Goal: Task Accomplishment & Management: Use online tool/utility

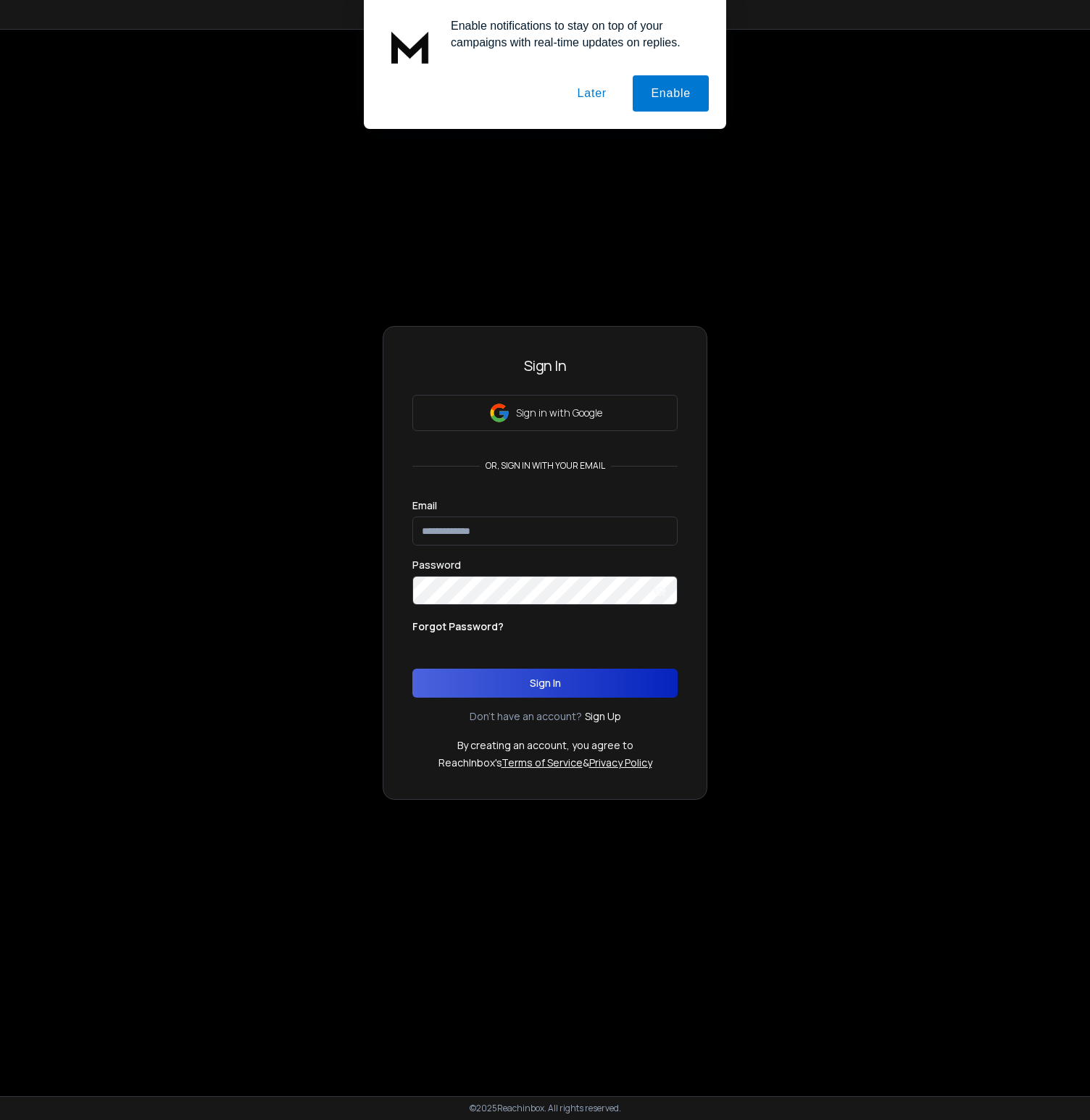
click at [580, 91] on button "Later" at bounding box center [590, 94] width 65 height 36
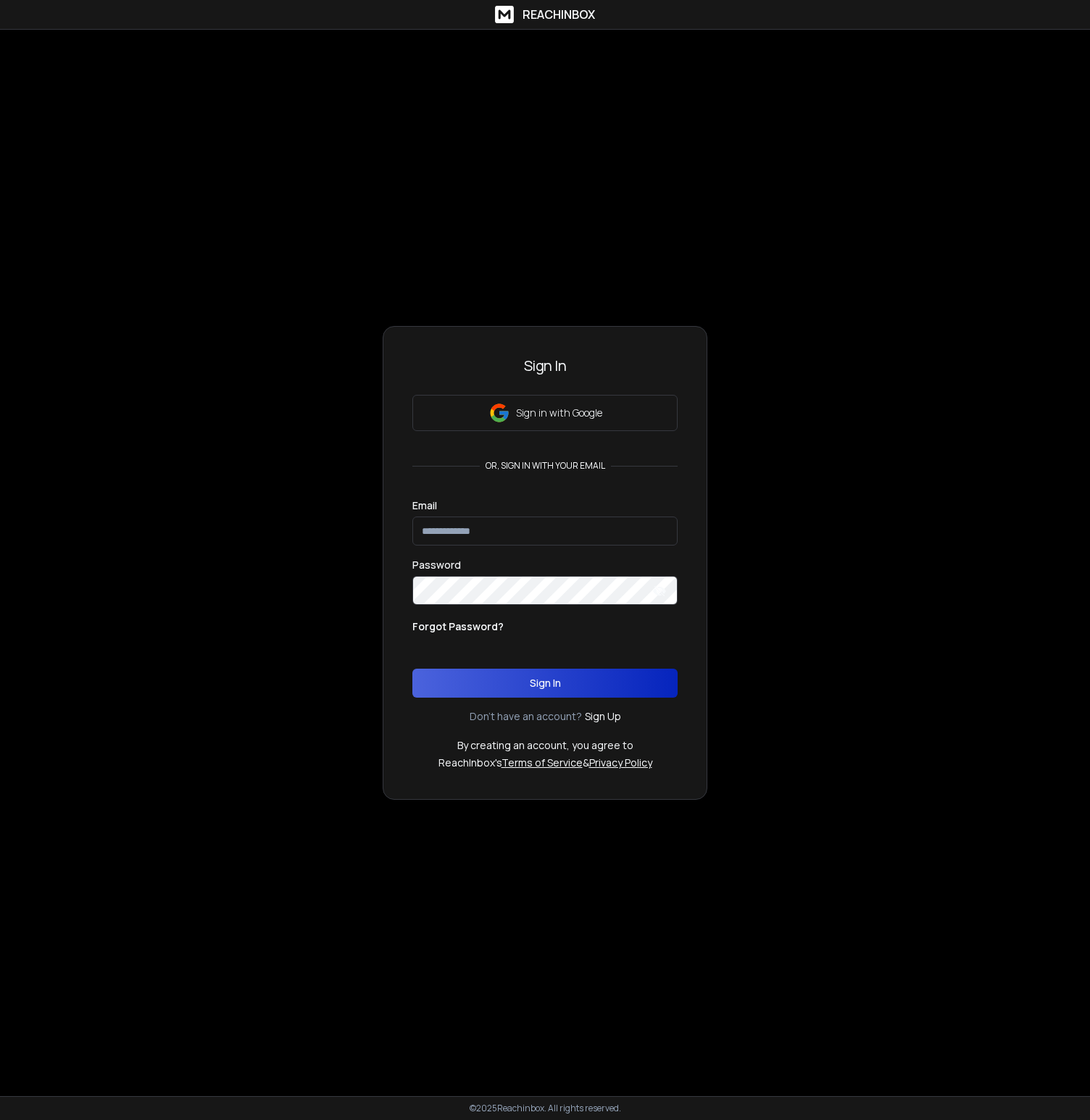
click at [524, 529] on input "email" at bounding box center [545, 530] width 265 height 29
click at [522, 527] on input "email" at bounding box center [545, 530] width 265 height 29
type input "**********"
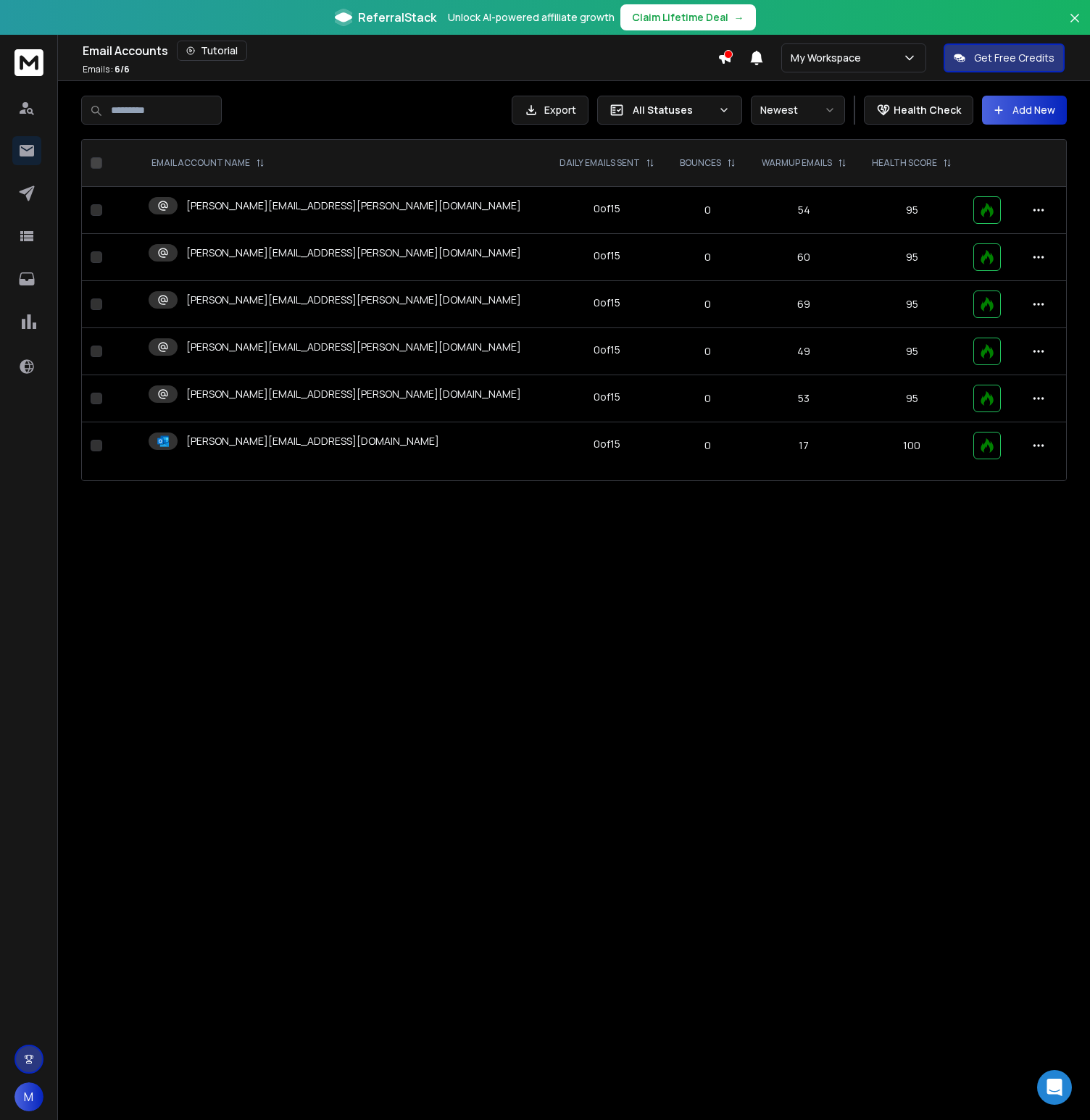
click at [1027, 110] on button "Add New" at bounding box center [1023, 110] width 85 height 29
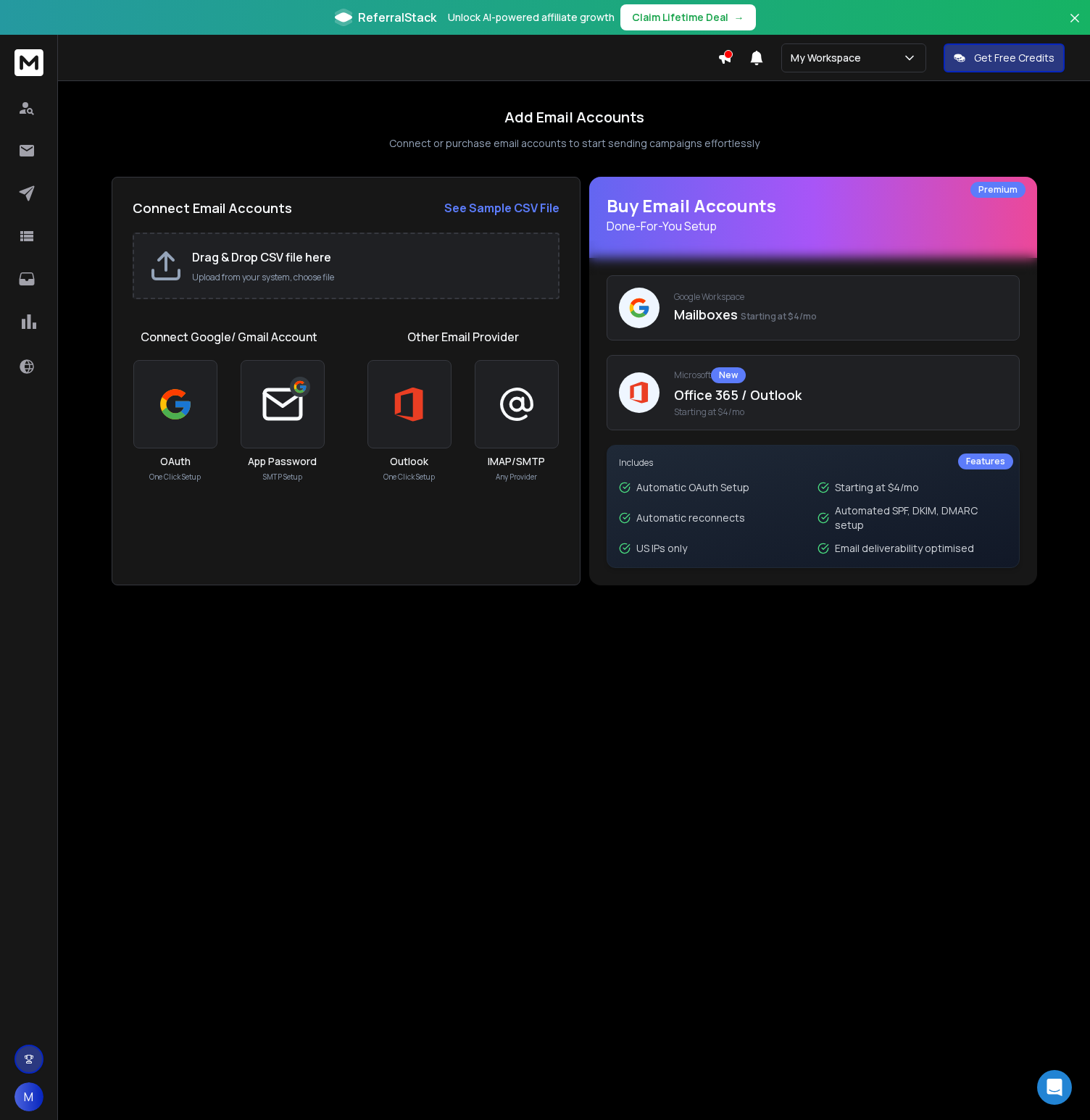
click at [168, 420] on icon at bounding box center [175, 404] width 36 height 44
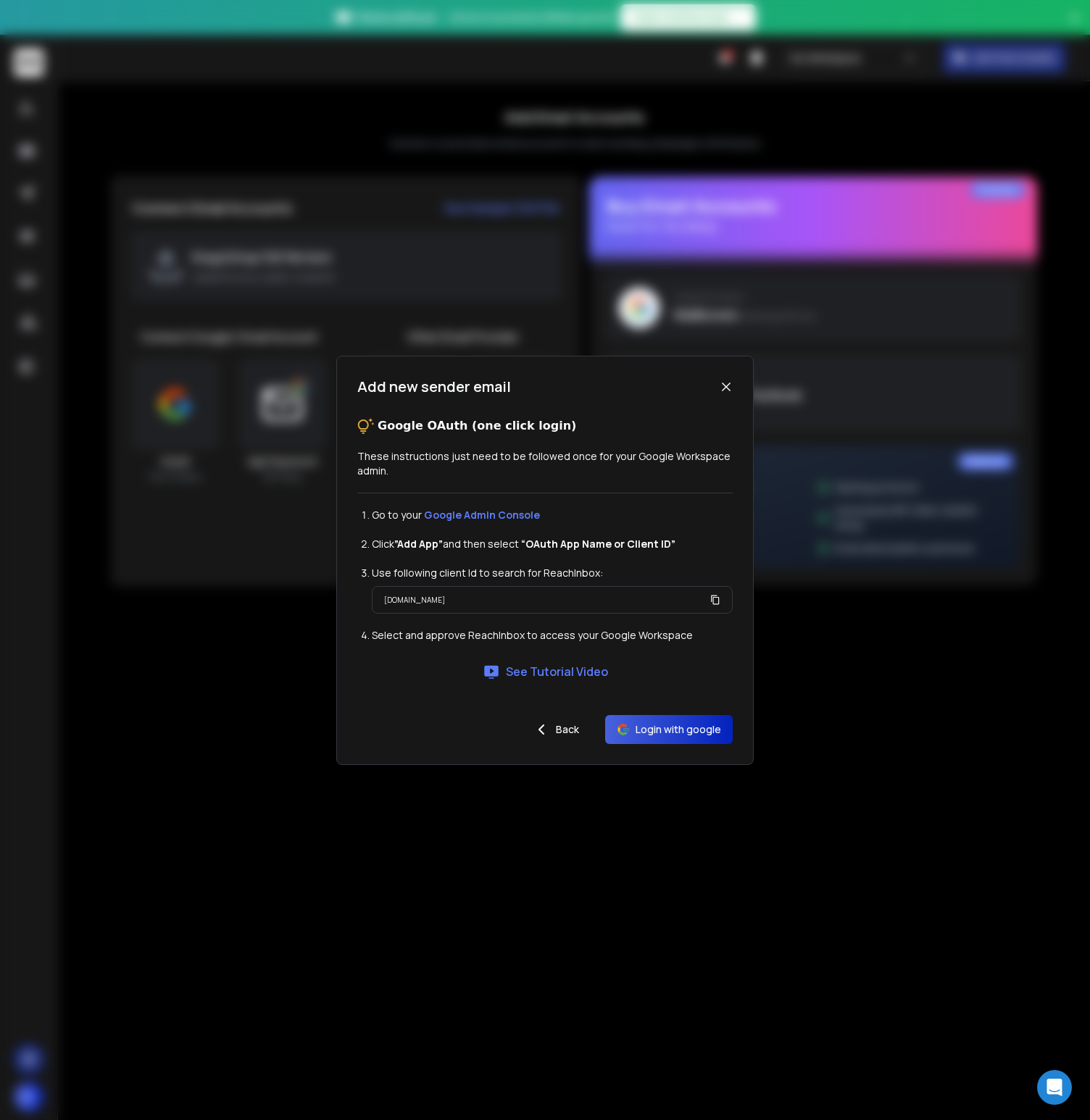
click at [484, 514] on link "Google Admin Console" at bounding box center [482, 515] width 116 height 14
click at [715, 600] on icon at bounding box center [715, 600] width 10 height 10
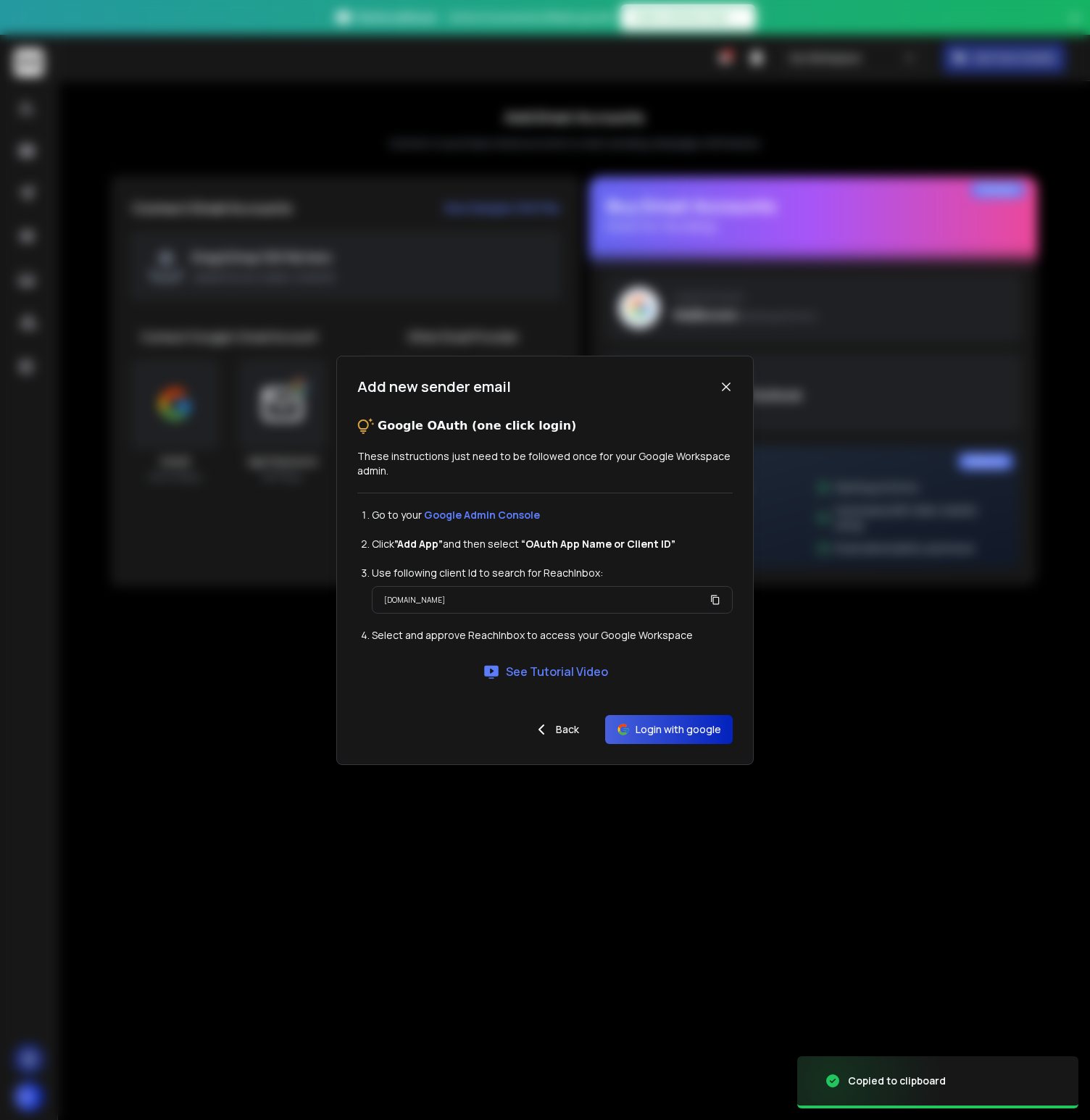
click at [716, 601] on icon at bounding box center [715, 600] width 10 height 10
click at [672, 731] on button "Login with google" at bounding box center [668, 730] width 128 height 29
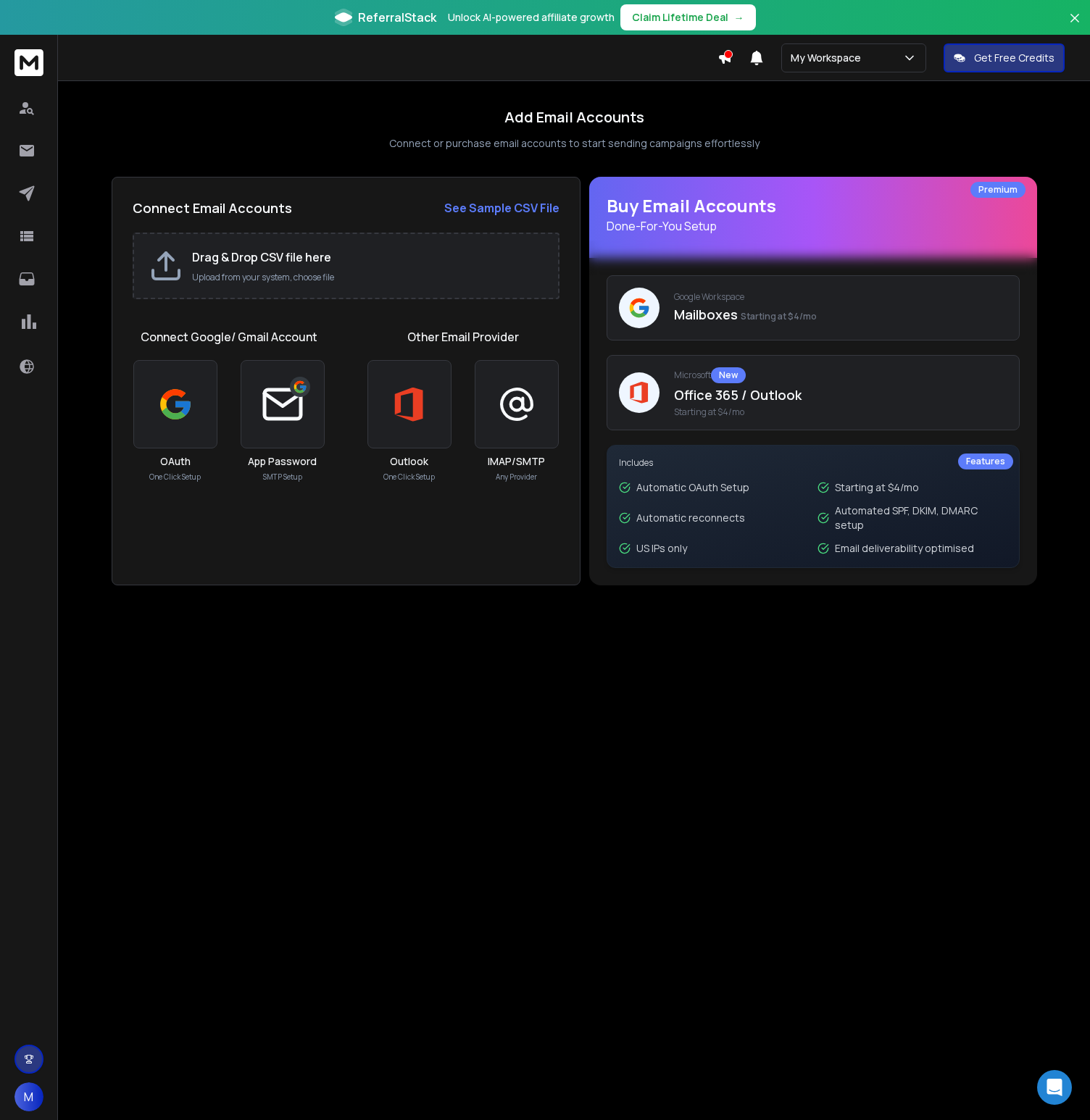
click at [184, 427] on div at bounding box center [175, 404] width 84 height 88
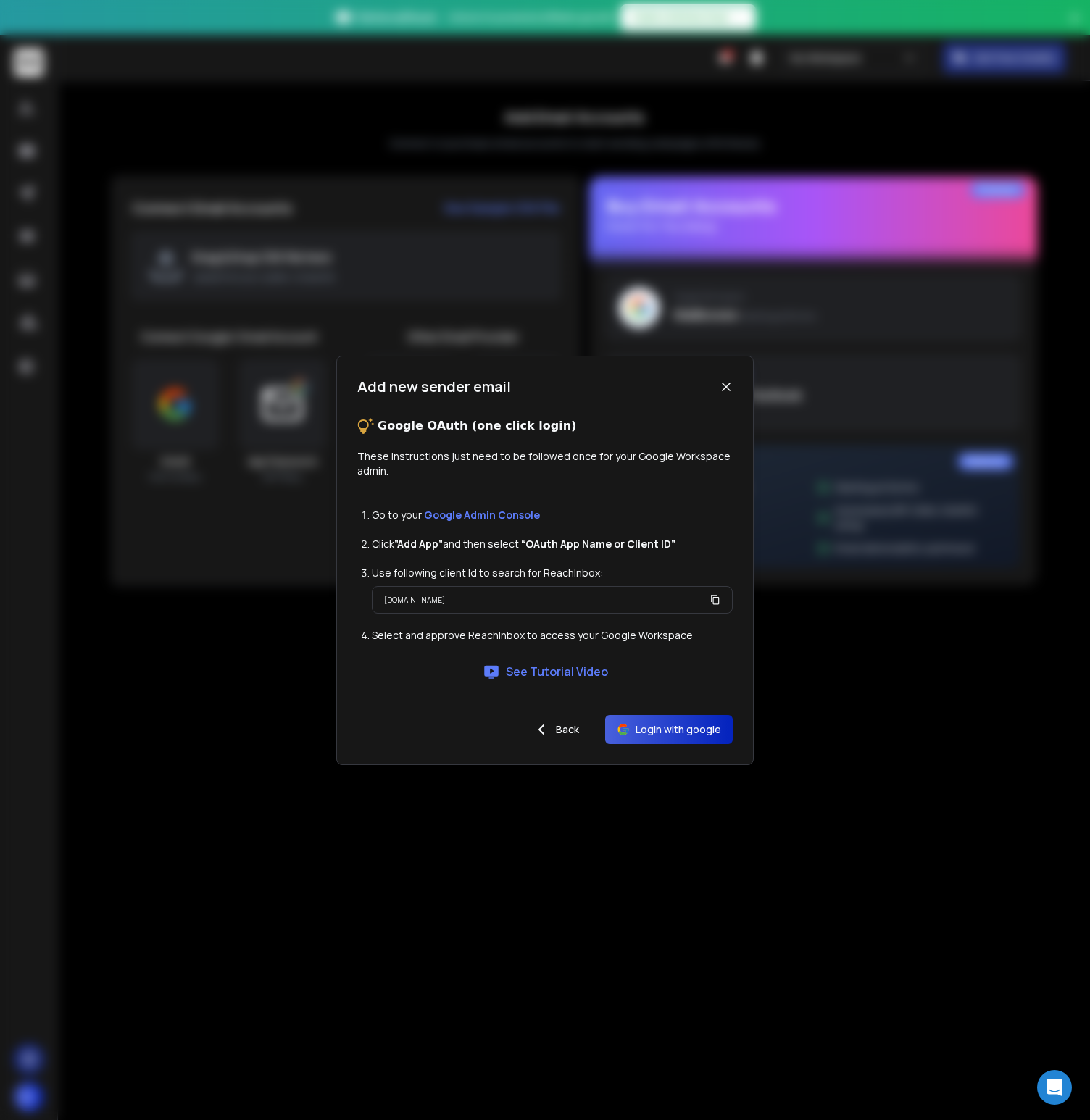
click at [673, 731] on button "Login with google" at bounding box center [668, 730] width 128 height 29
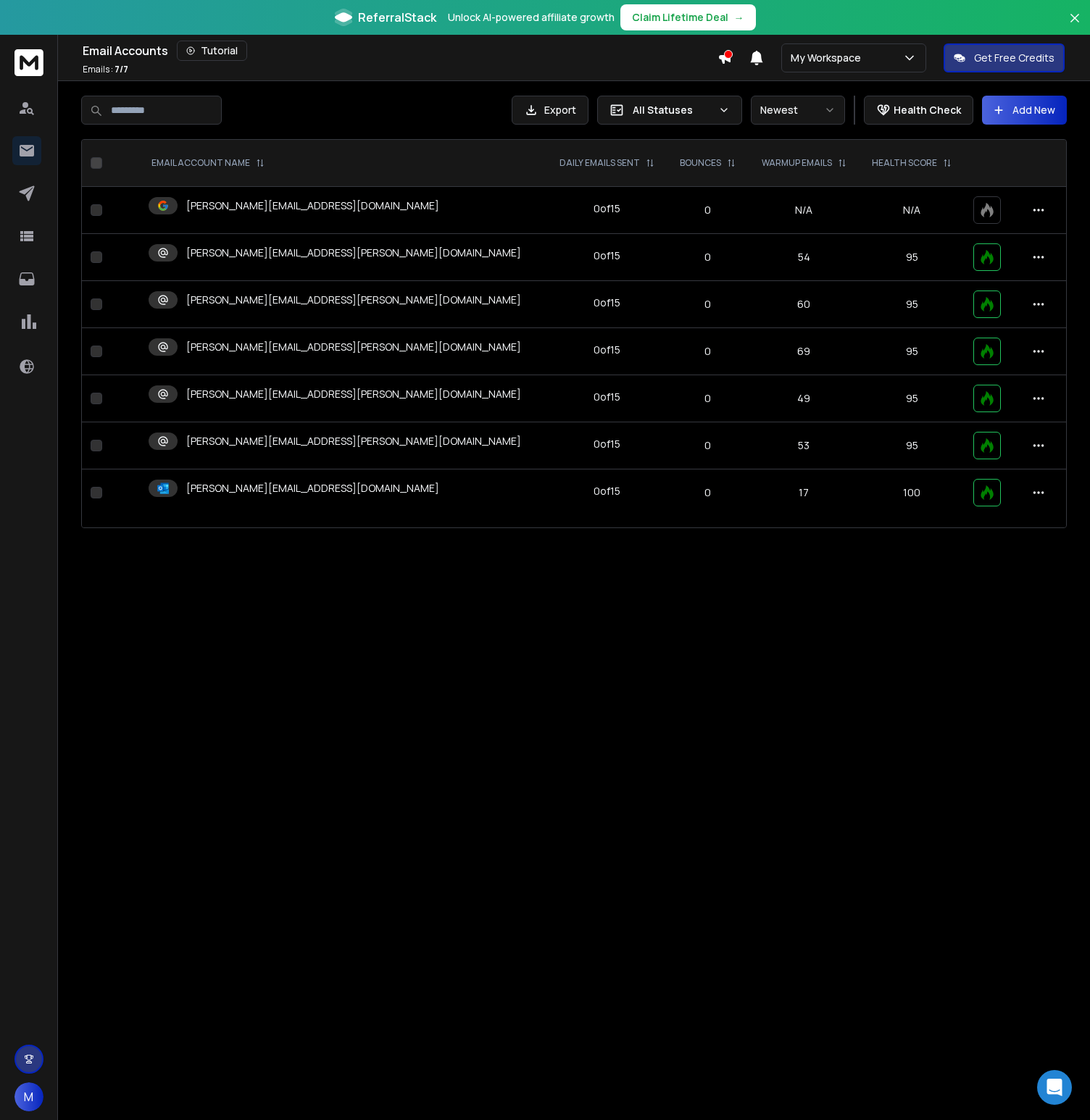
click at [487, 775] on div "ReferralStack Unlock AI-powered affiliate growth Lifetime Deals available! Clai…" at bounding box center [545, 560] width 1090 height 1120
click at [1034, 207] on icon at bounding box center [1038, 210] width 13 height 13
drag, startPoint x: 599, startPoint y: 581, endPoint x: 580, endPoint y: 551, distance: 35.5
click at [597, 579] on div "ReferralStack Unlock AI-powered affiliate growth Lifetime Deals available! Clai…" at bounding box center [545, 560] width 1090 height 1120
click at [1027, 114] on button "Add New" at bounding box center [1023, 110] width 85 height 29
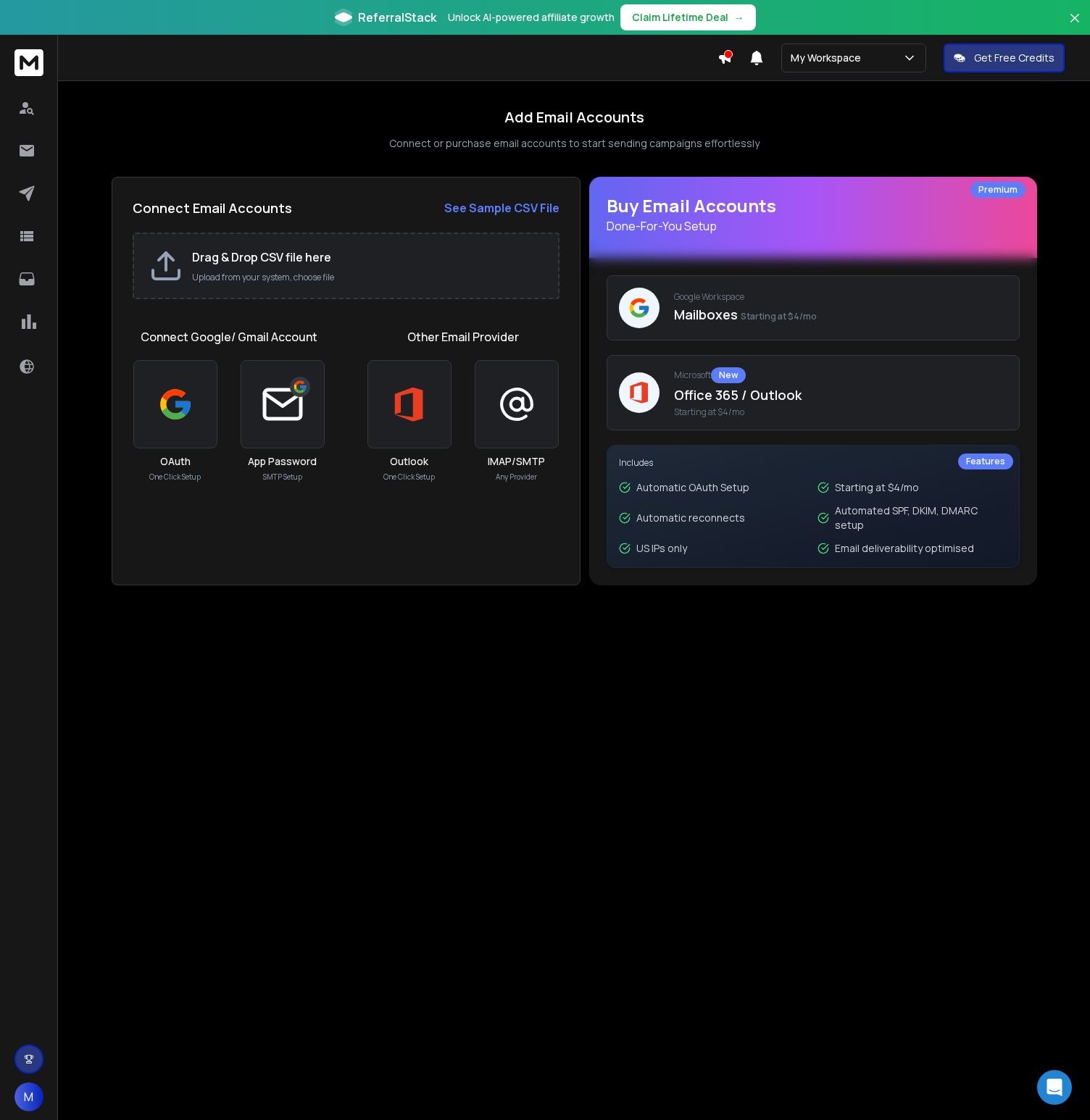
click at [175, 423] on icon at bounding box center [175, 404] width 36 height 44
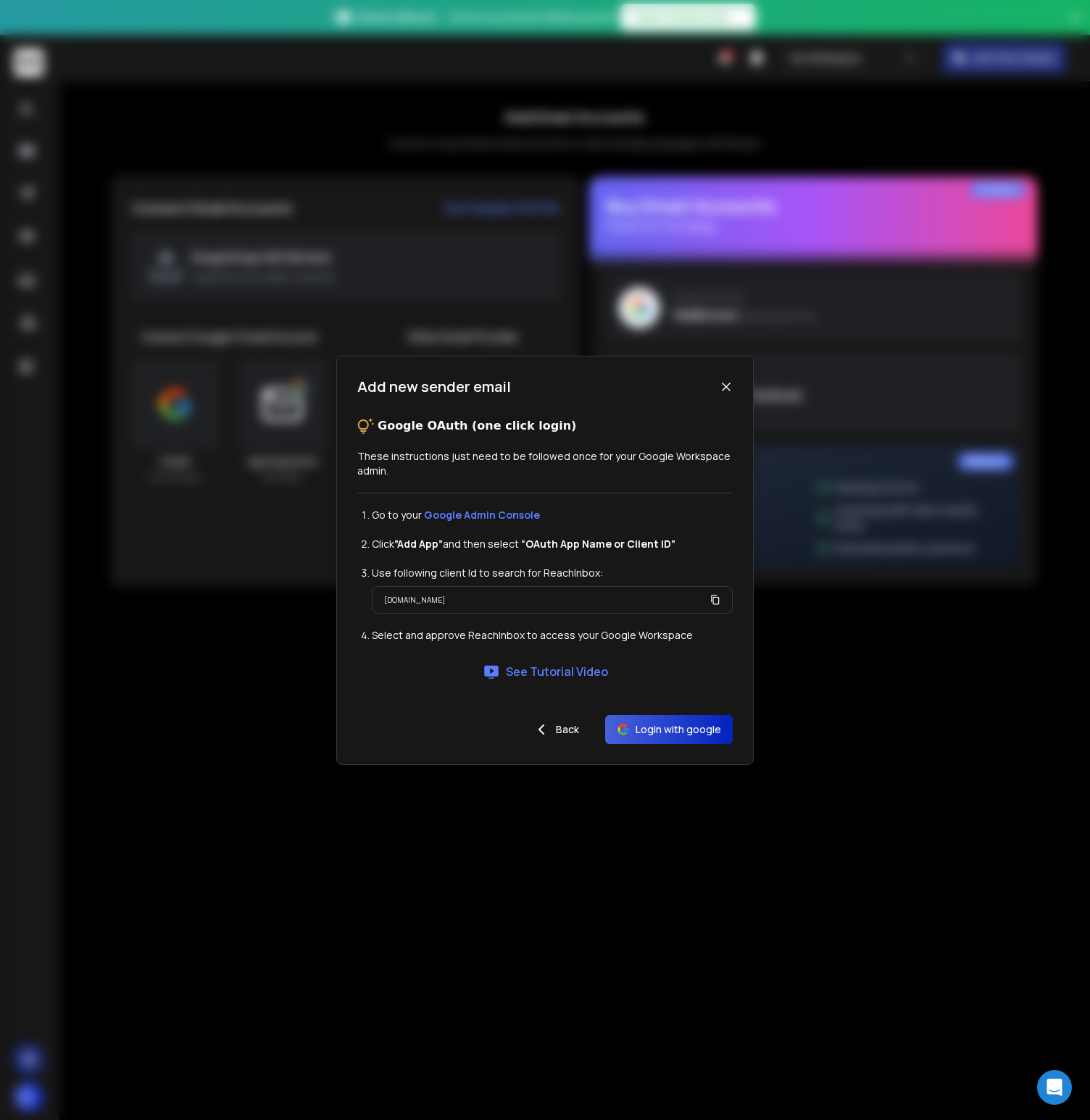
click at [667, 726] on button "Login with google" at bounding box center [668, 730] width 128 height 29
